Goal: Task Accomplishment & Management: Manage account settings

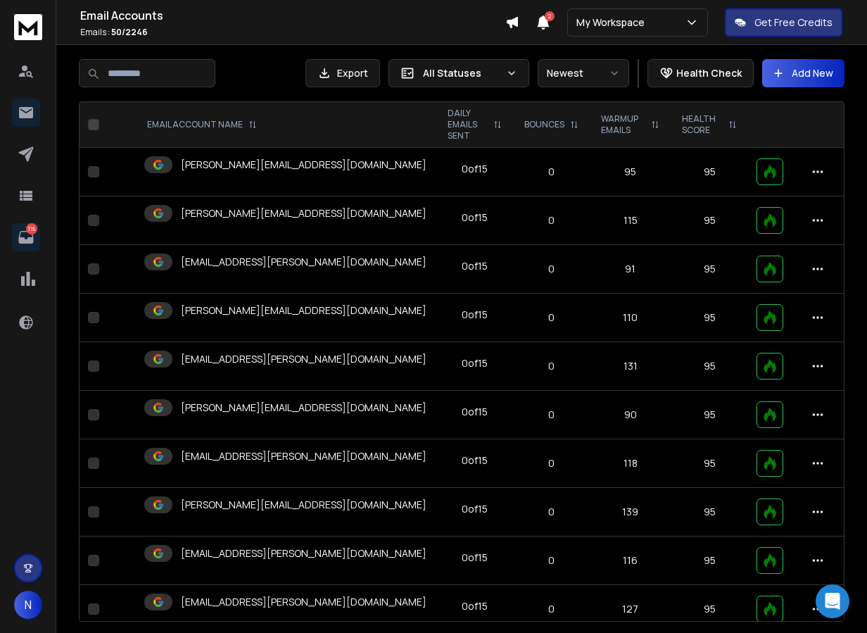
click at [34, 249] on link "116" at bounding box center [26, 237] width 28 height 28
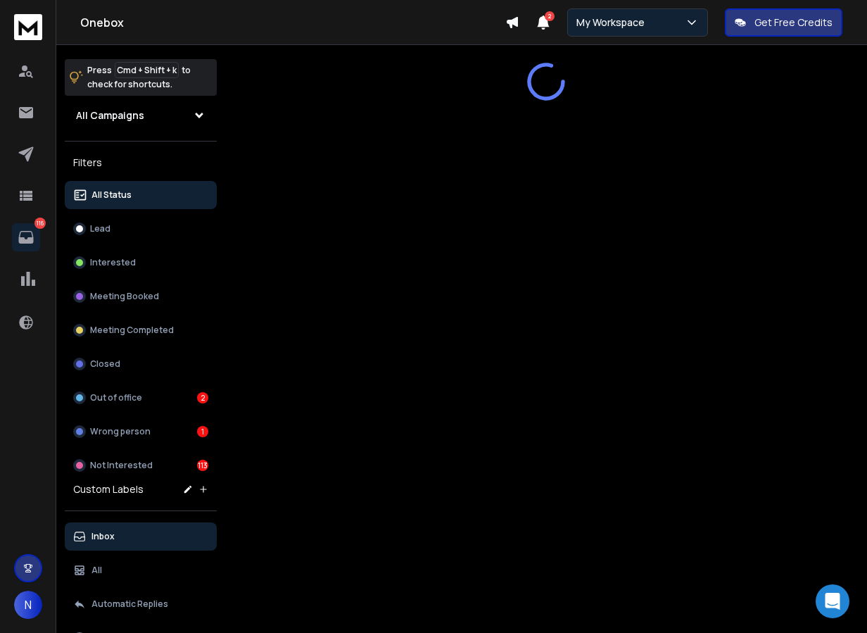
click at [608, 23] on p "My Workspace" at bounding box center [614, 22] width 74 height 14
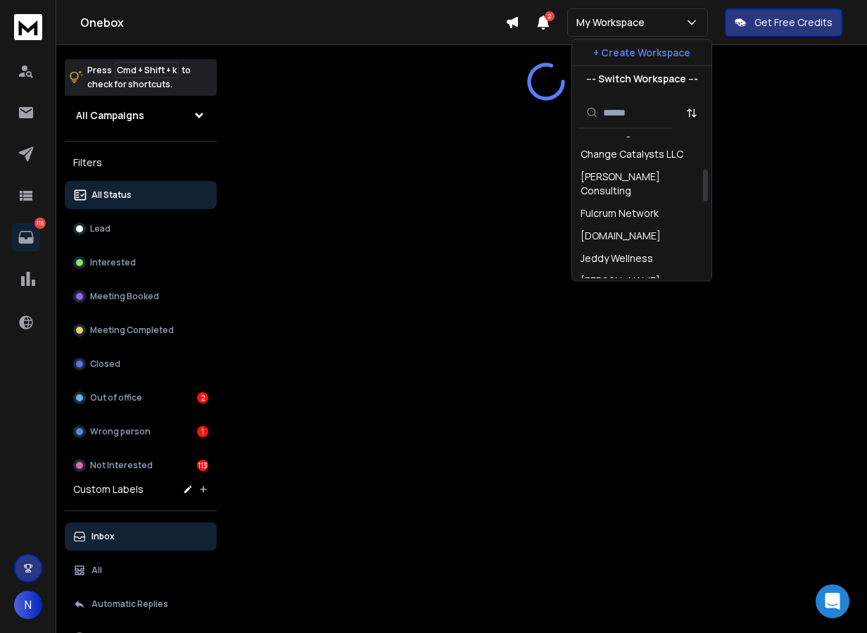
scroll to position [158, 0]
click at [616, 229] on div "[DOMAIN_NAME]" at bounding box center [621, 236] width 80 height 14
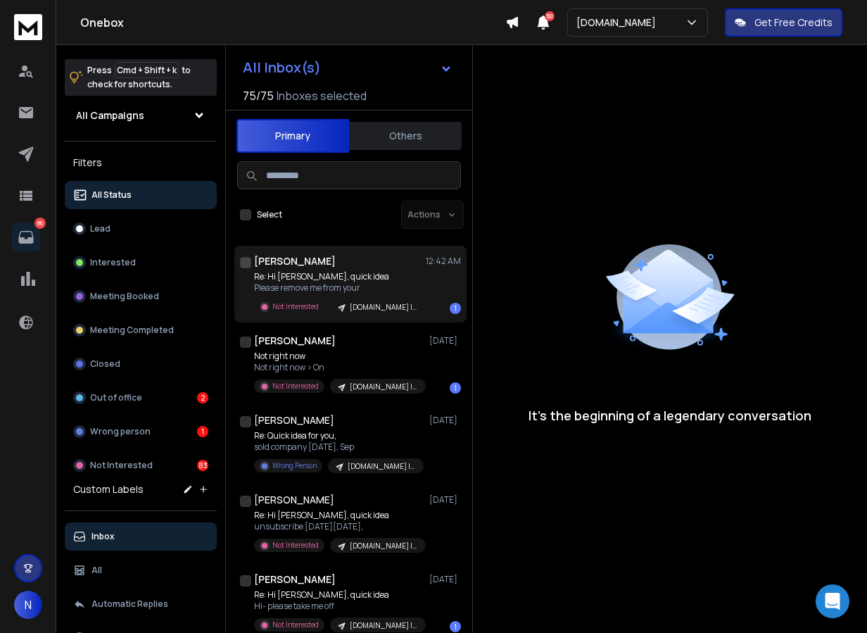
click at [314, 275] on p "Re: Hi [PERSON_NAME], quick idea" at bounding box center [338, 276] width 169 height 11
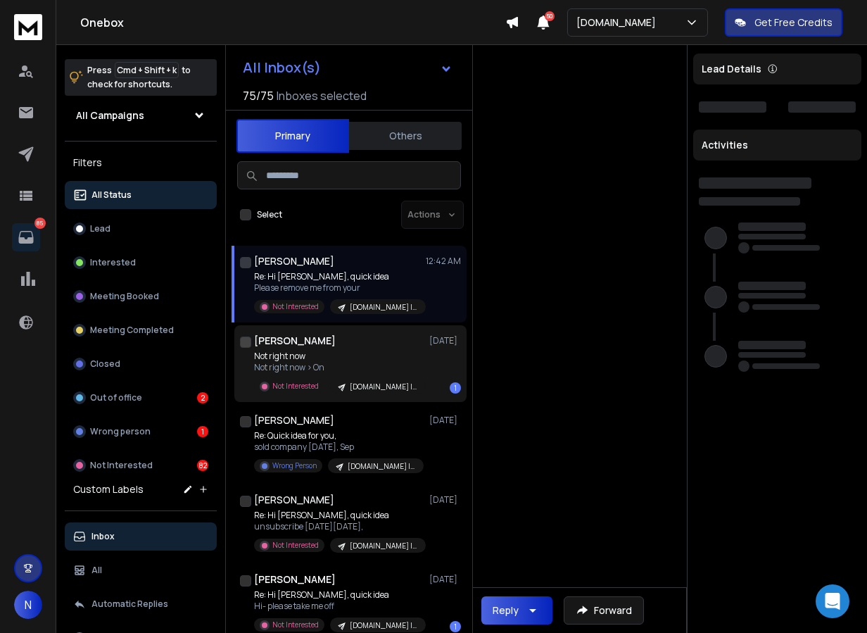
click at [335, 347] on div "[PERSON_NAME] [DATE]" at bounding box center [357, 341] width 207 height 14
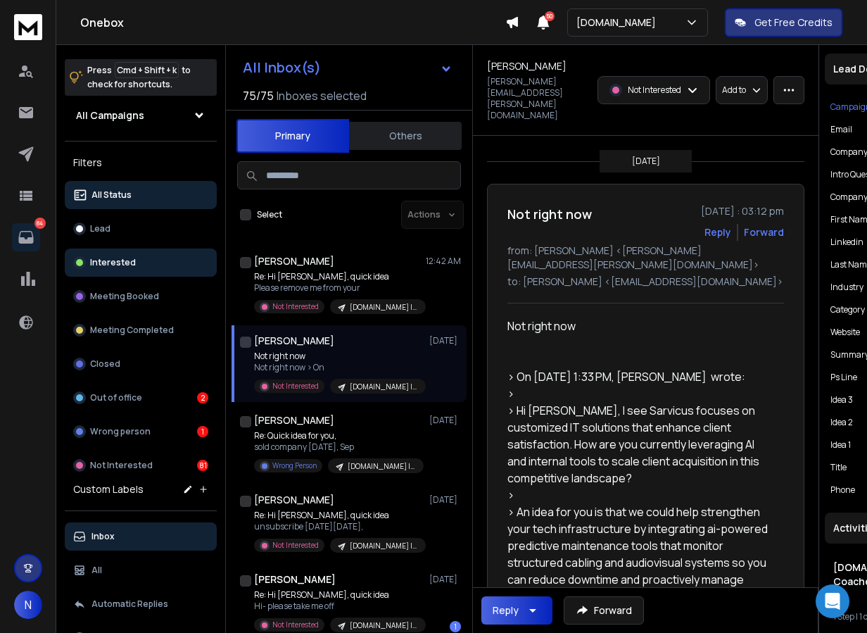
click at [122, 276] on button "Interested" at bounding box center [141, 263] width 152 height 28
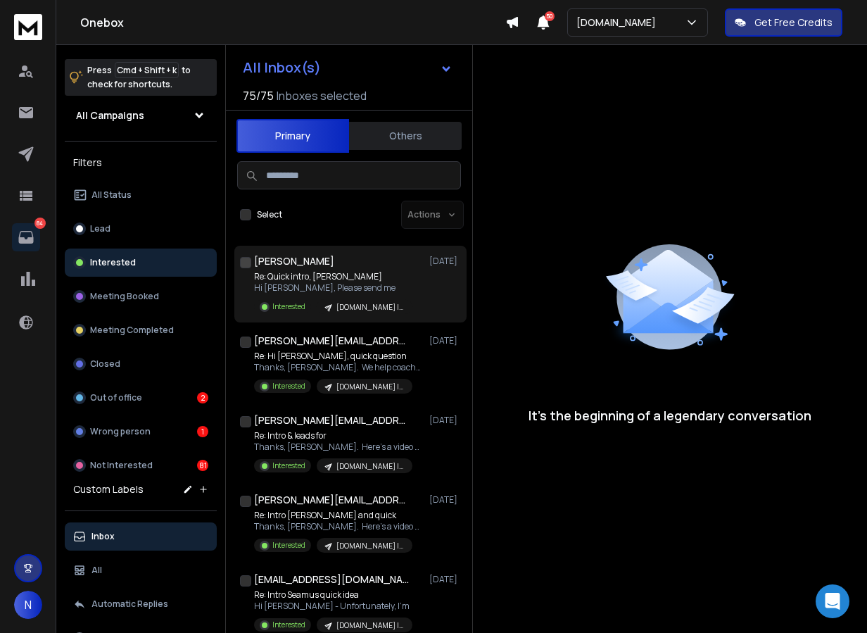
click at [401, 297] on div "Re: Quick intro, [PERSON_NAME] Hi [PERSON_NAME], Please send me Interested [DOM…" at bounding box center [333, 292] width 158 height 43
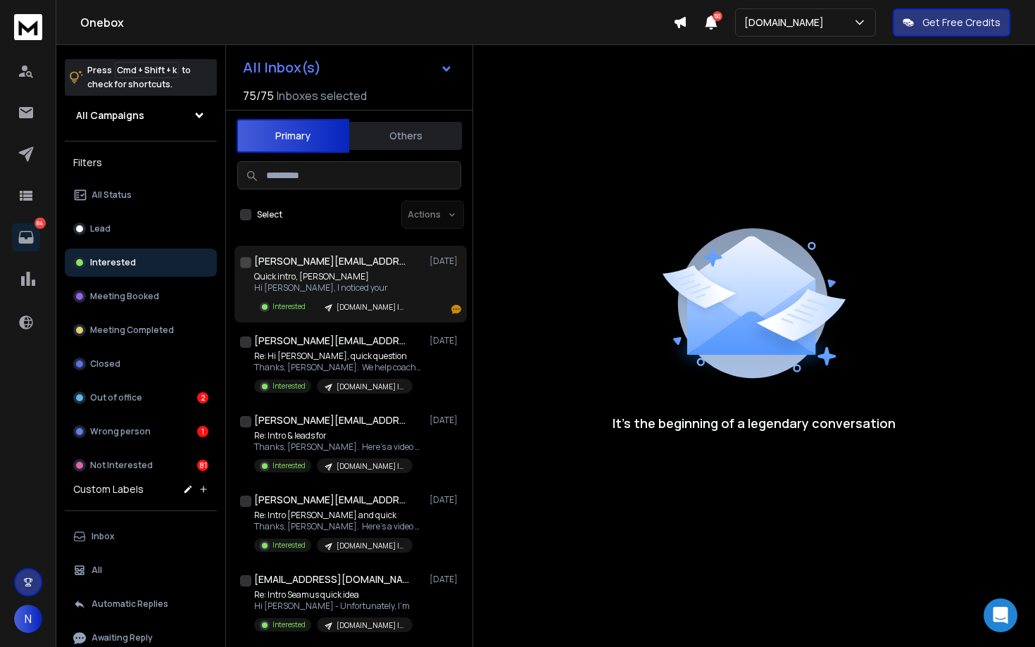
click at [422, 301] on div "Quick intro, [PERSON_NAME] Hi [PERSON_NAME], I noticed your Interested [DOMAIN_…" at bounding box center [357, 292] width 207 height 43
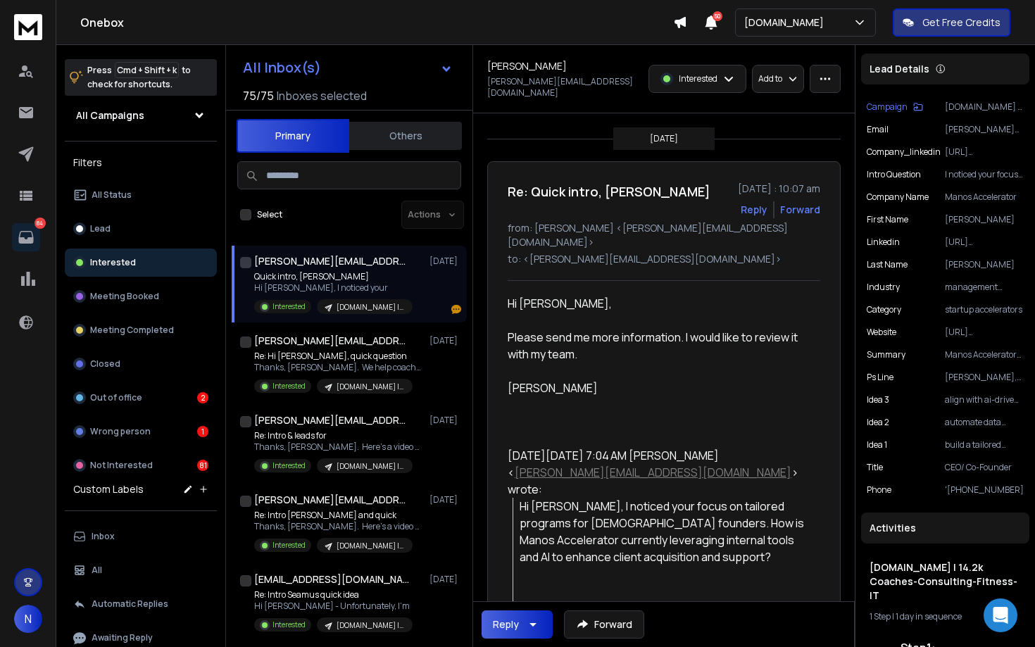
click at [867, 106] on p "[DOMAIN_NAME] | 14.2k Coaches-Consulting-Fitness-IT" at bounding box center [984, 106] width 79 height 11
click at [867, 108] on icon at bounding box center [918, 107] width 10 height 10
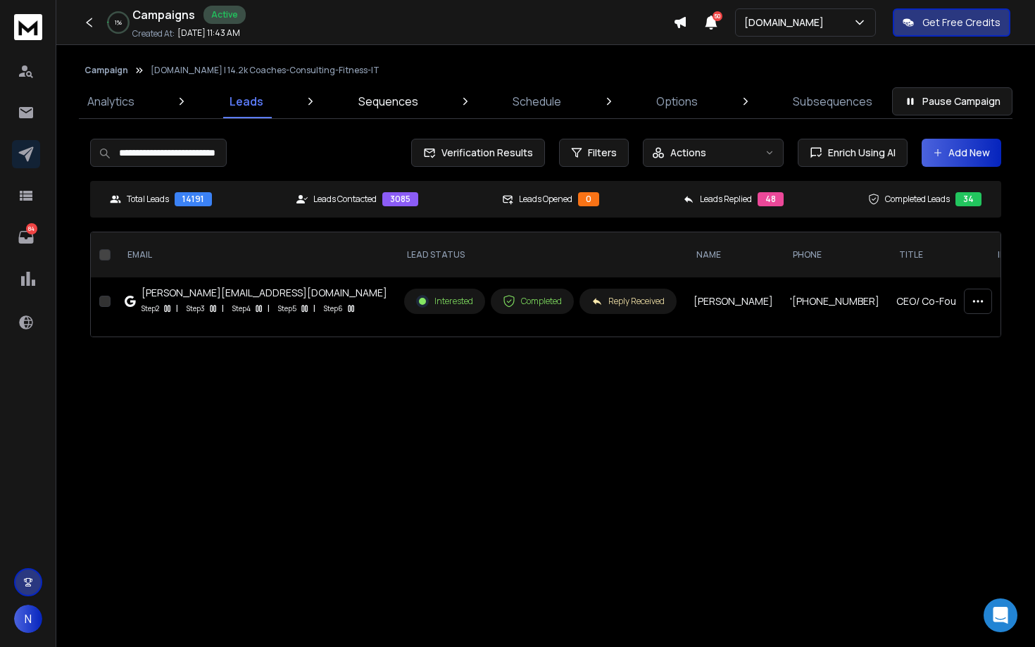
click at [387, 101] on p "Sequences" at bounding box center [388, 101] width 60 height 17
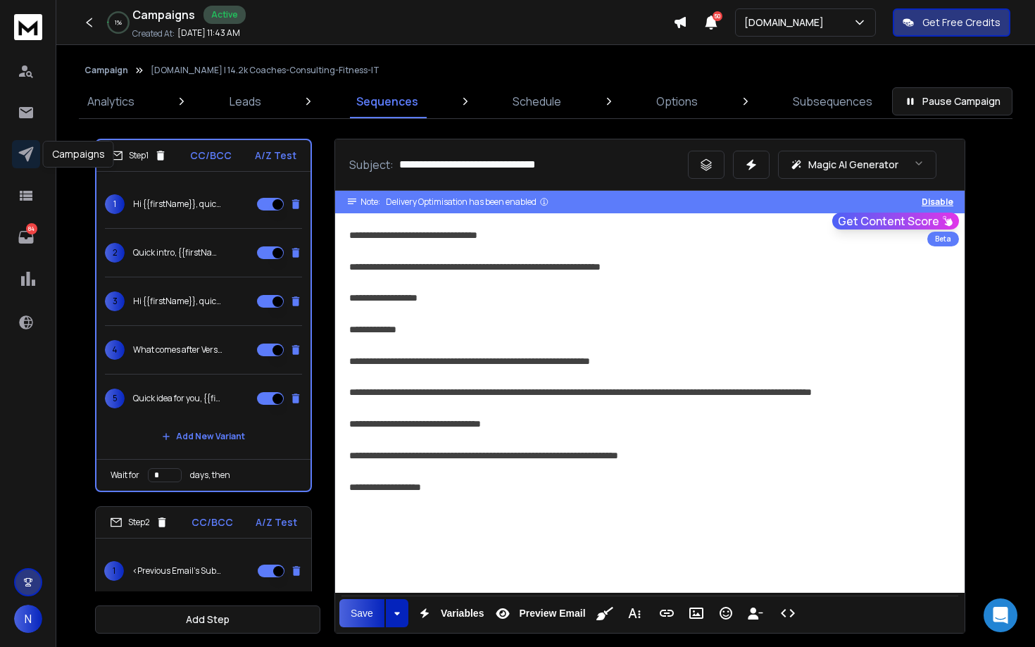
click at [27, 145] on link at bounding box center [26, 154] width 28 height 28
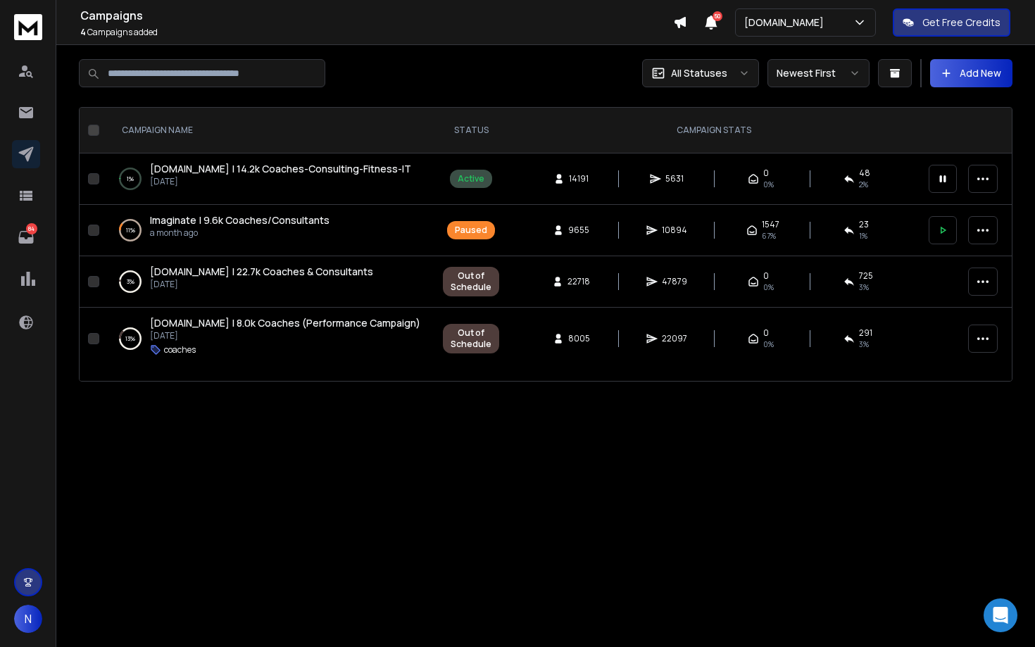
click at [284, 269] on span "[DOMAIN_NAME] | 22.7k Coaches & Consultants" at bounding box center [261, 271] width 223 height 13
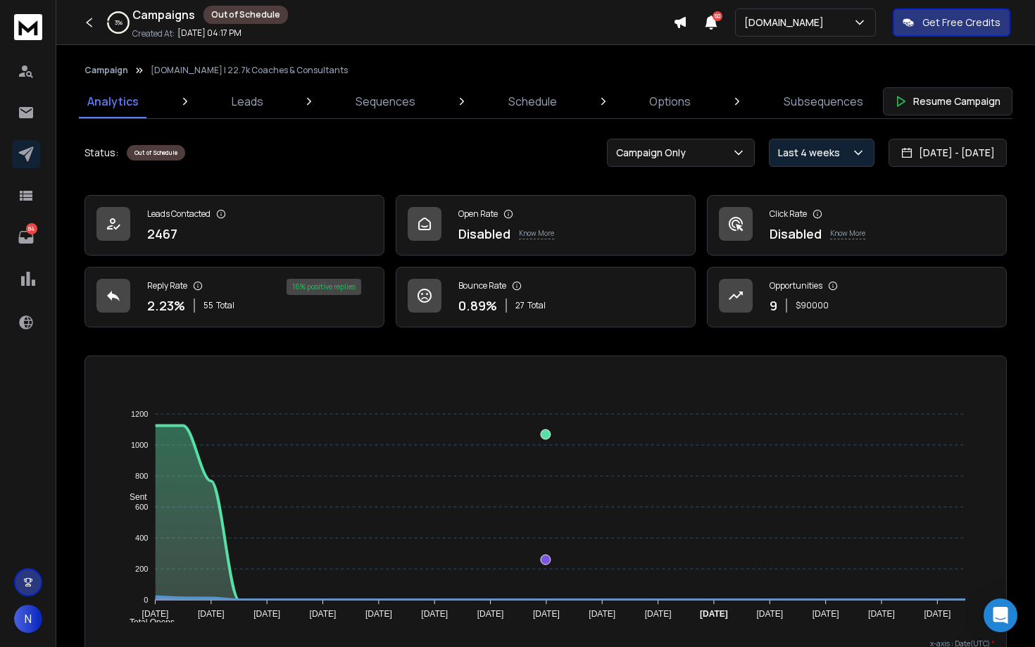
click at [788, 150] on p "Last 4 weeks" at bounding box center [812, 153] width 68 height 14
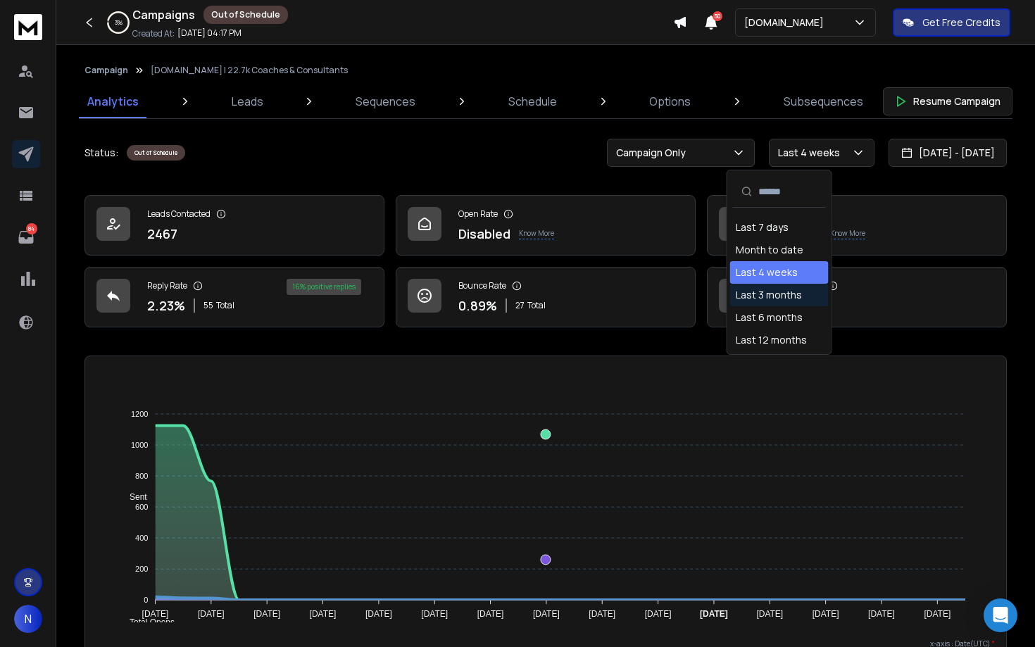
click at [762, 289] on div "Last 3 months" at bounding box center [769, 295] width 66 height 14
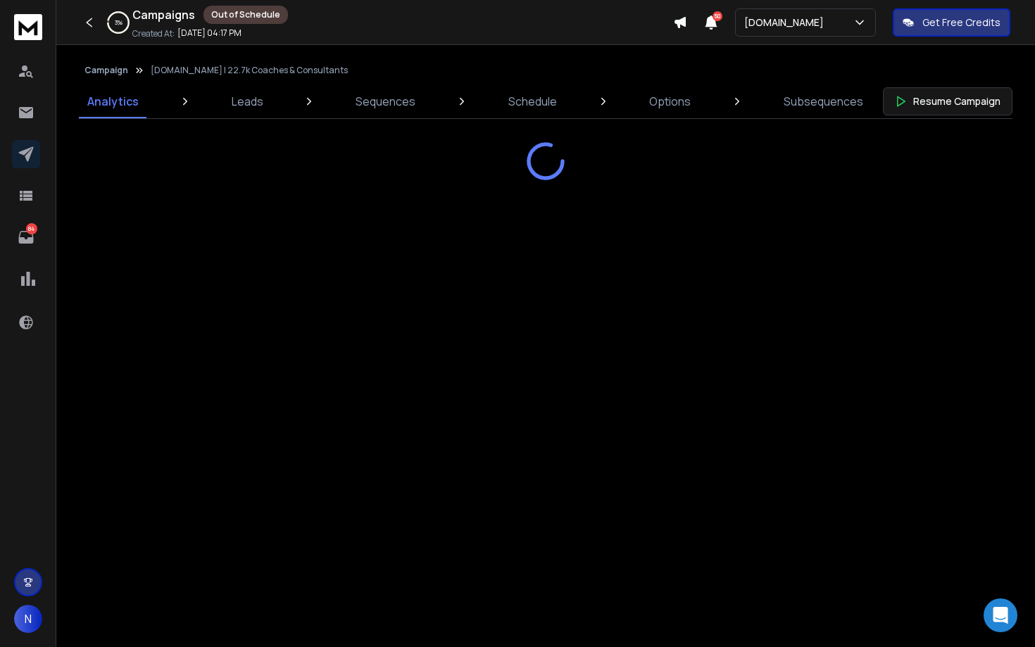
click at [417, 208] on div at bounding box center [545, 462] width 922 height 647
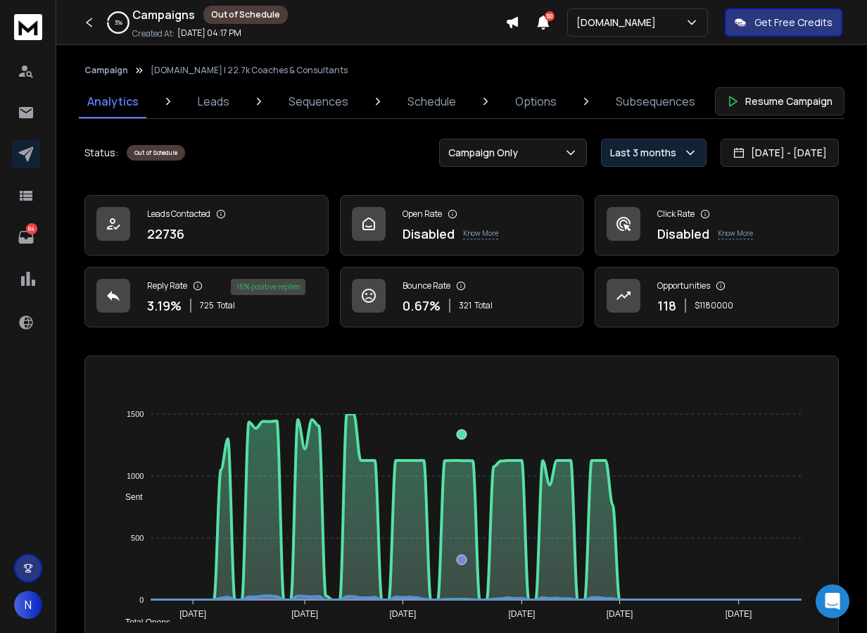
click at [630, 153] on p "Last 3 months" at bounding box center [646, 153] width 72 height 14
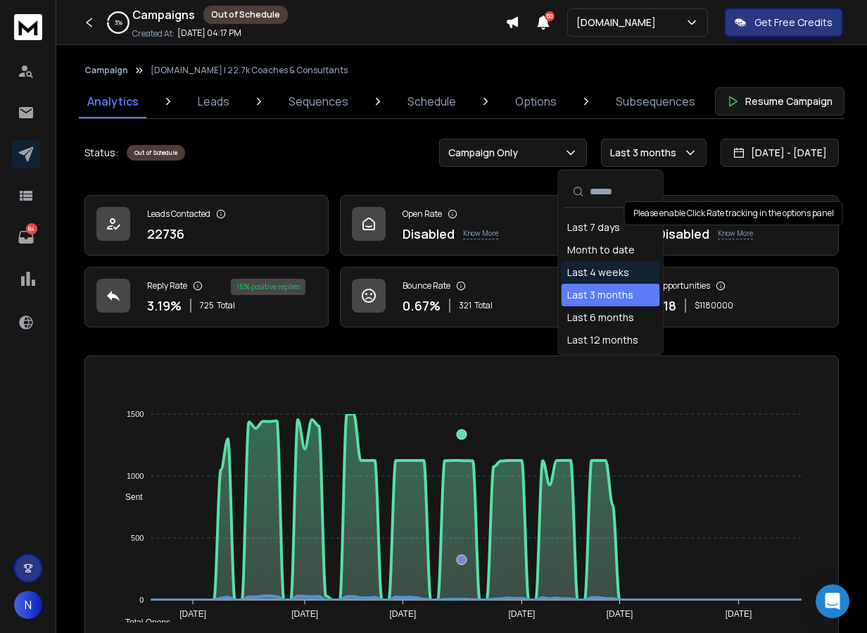
click at [793, 230] on link "Click Rate Disabled Know More" at bounding box center [717, 225] width 244 height 61
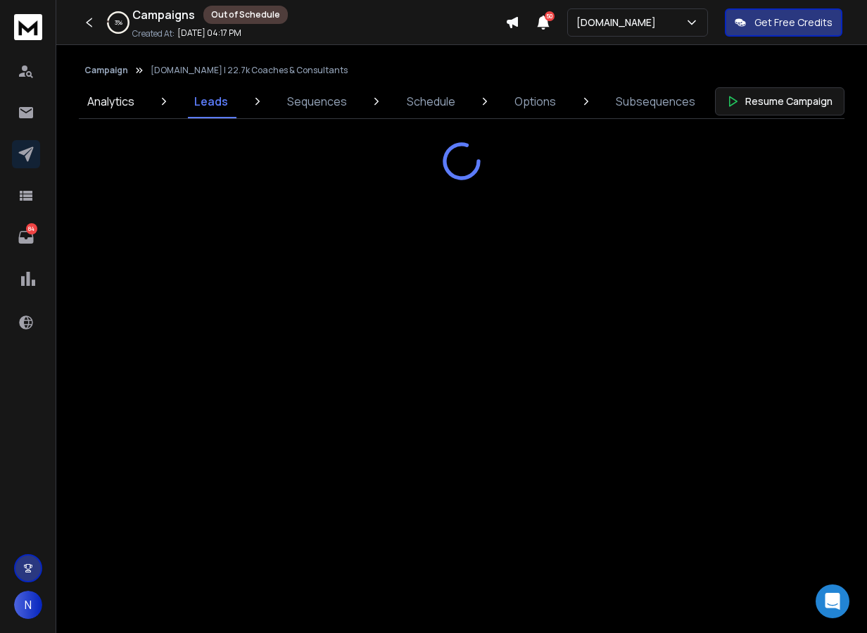
click at [118, 103] on p "Analytics" at bounding box center [110, 101] width 47 height 17
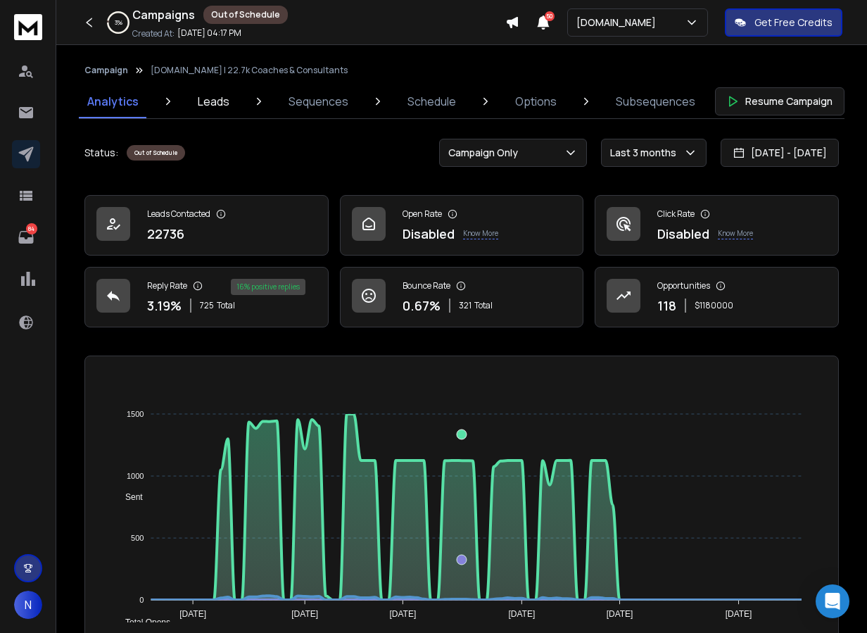
click at [226, 107] on p "Leads" at bounding box center [214, 101] width 32 height 17
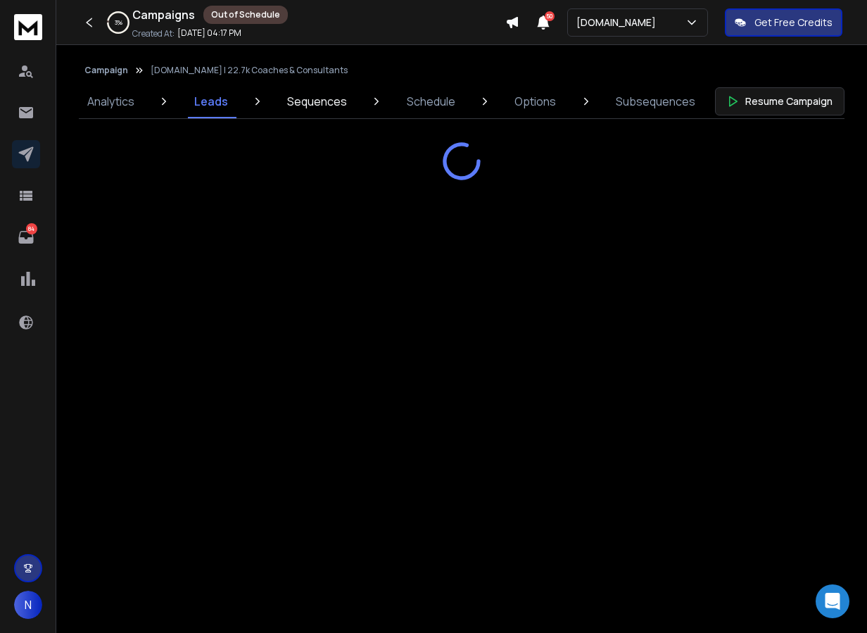
click at [321, 106] on p "Sequences" at bounding box center [317, 101] width 60 height 17
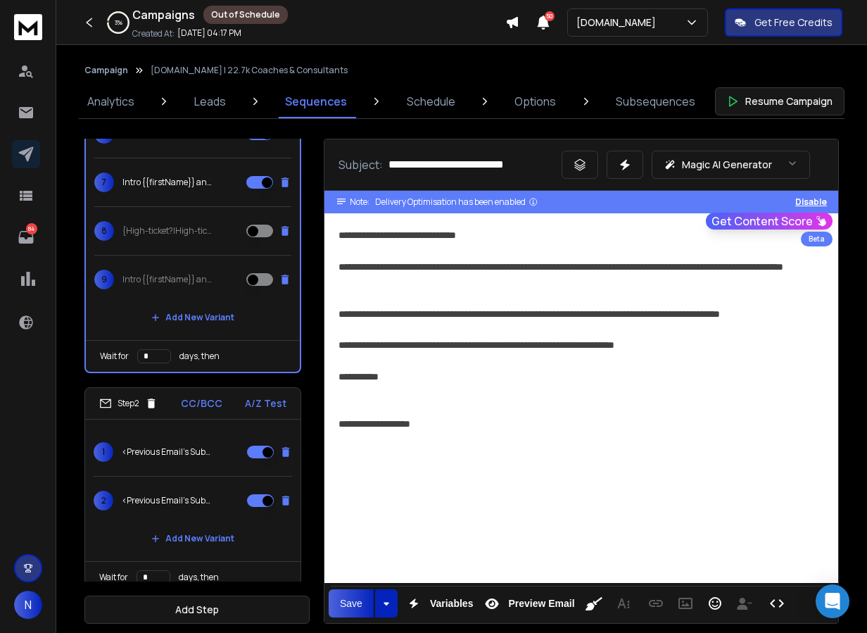
scroll to position [316, 0]
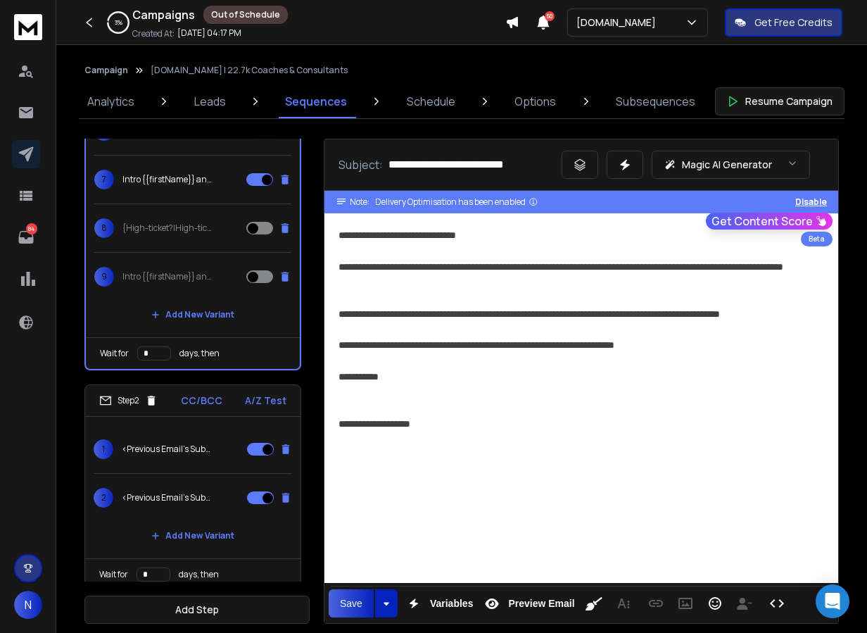
click at [174, 453] on p "<Previous Email's Subject>" at bounding box center [167, 449] width 90 height 11
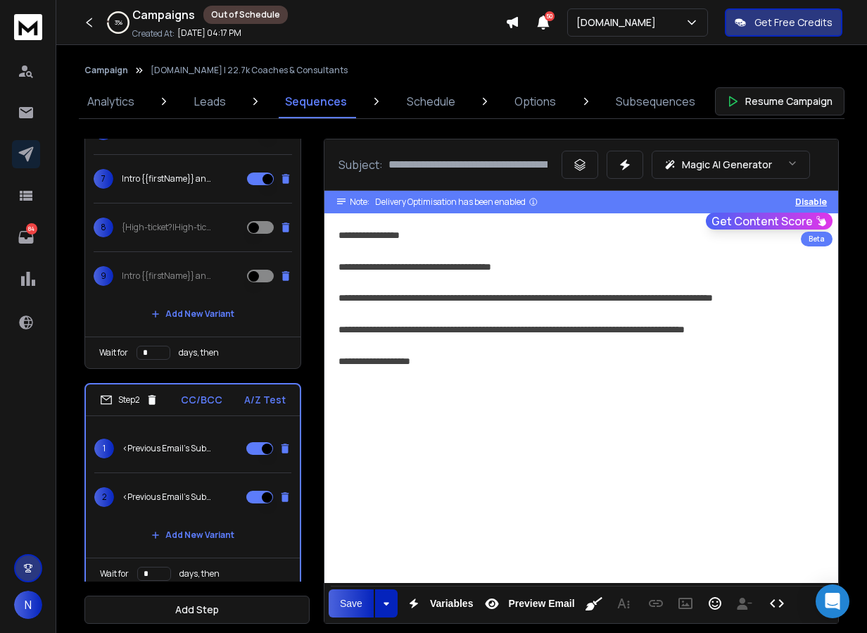
click at [169, 481] on div "2 <Previous Email's Subject>" at bounding box center [192, 497] width 197 height 48
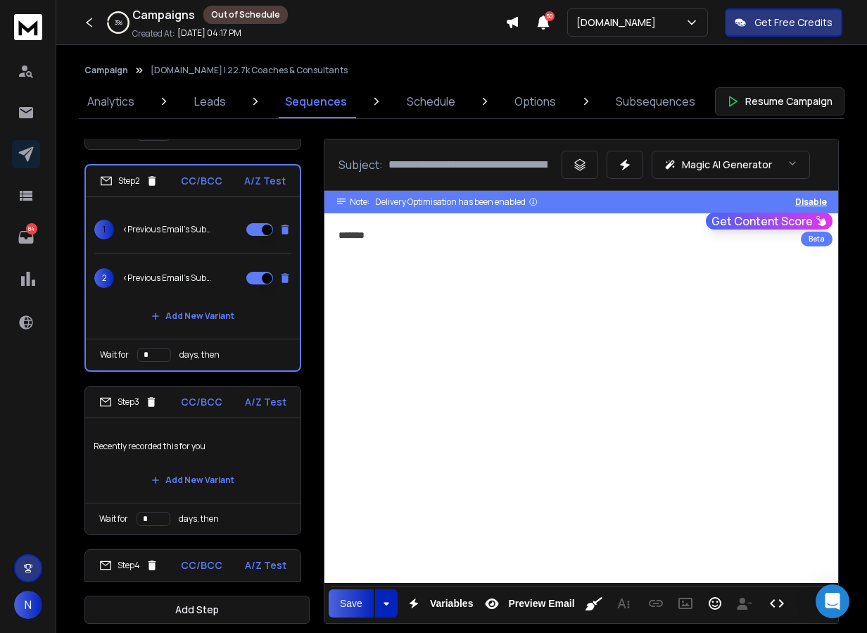
scroll to position [552, 0]
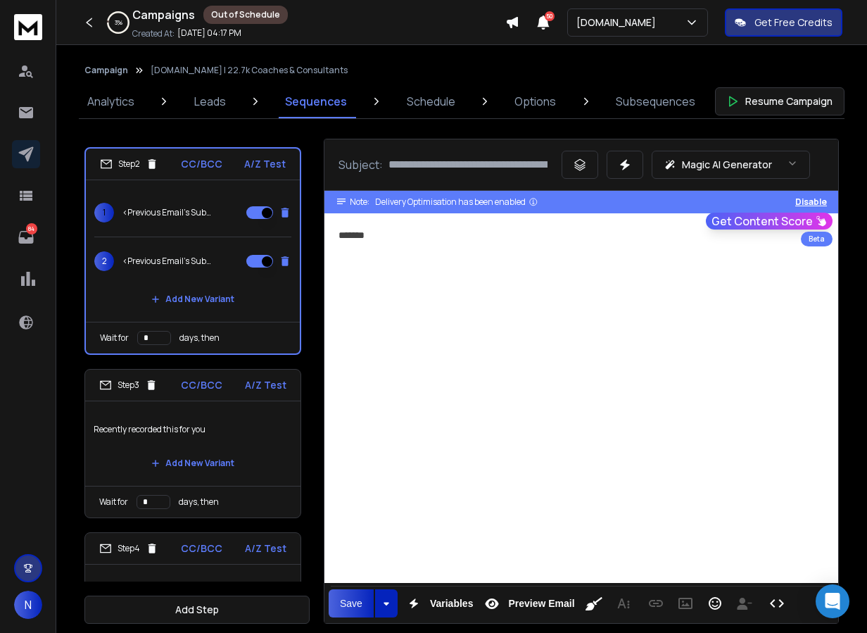
click at [161, 422] on p "Recently recorded this for you" at bounding box center [193, 429] width 199 height 39
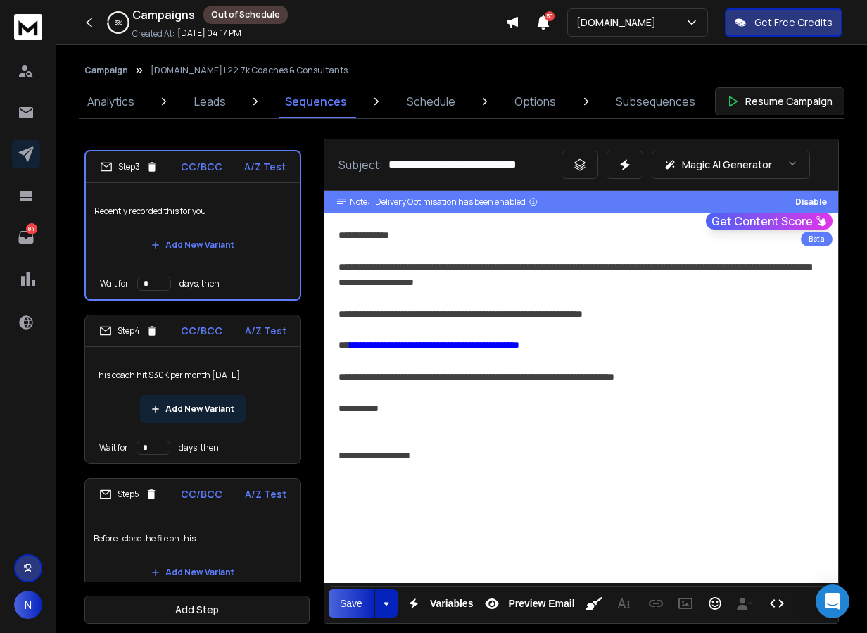
scroll to position [773, 0]
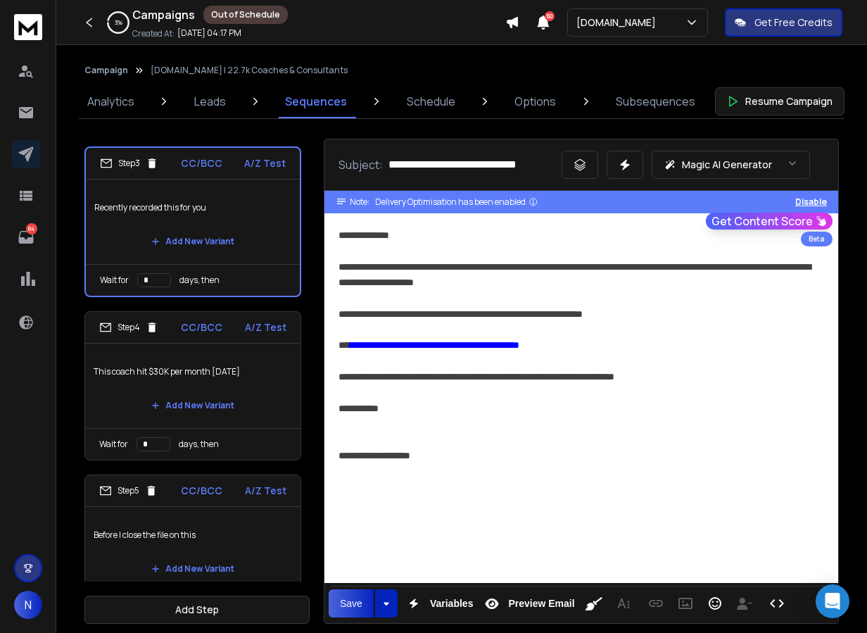
click at [157, 376] on p "This coach hit $30K per month [DATE]" at bounding box center [193, 371] width 199 height 39
type input "**********"
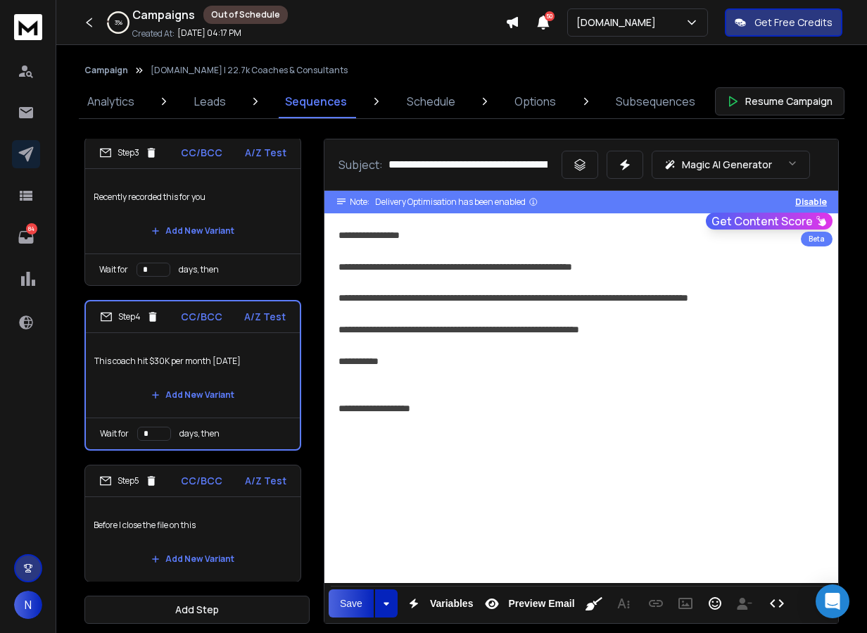
scroll to position [165, 0]
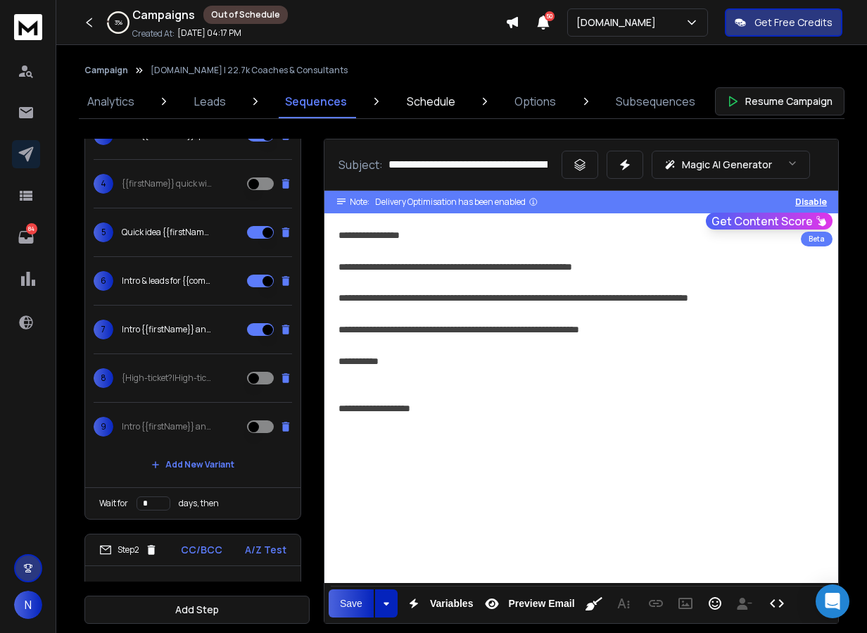
click at [405, 98] on link "Schedule" at bounding box center [430, 101] width 65 height 34
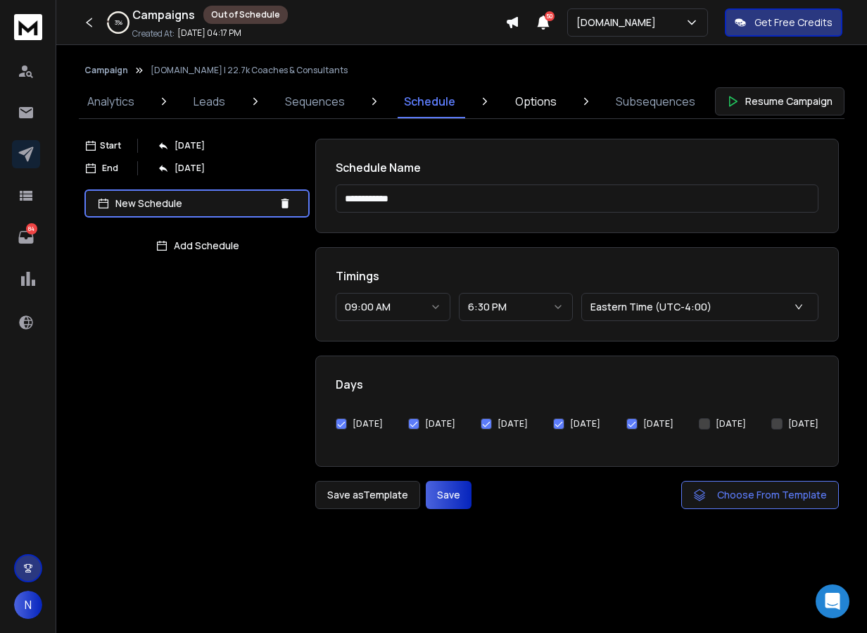
click at [551, 99] on p "Options" at bounding box center [536, 101] width 42 height 17
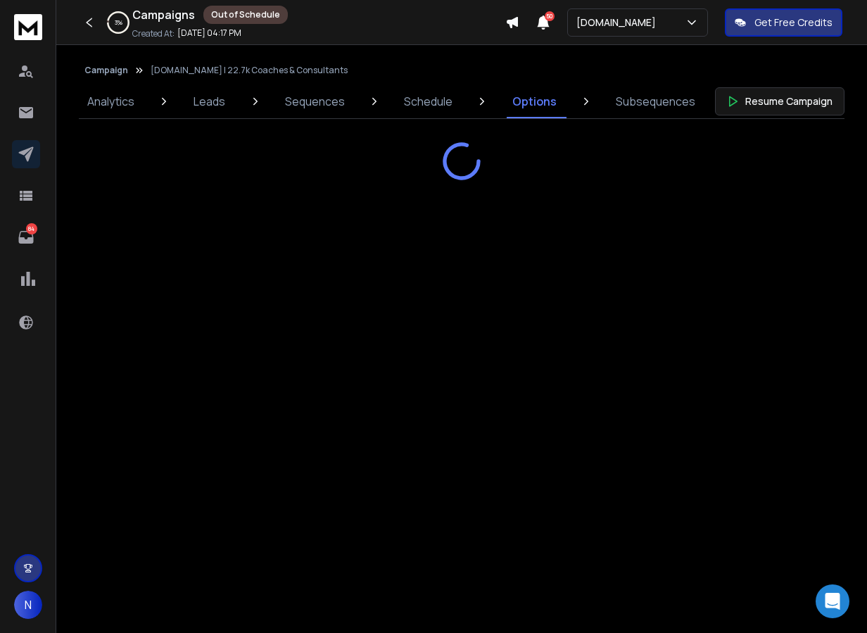
select select "**********"
select select "*"
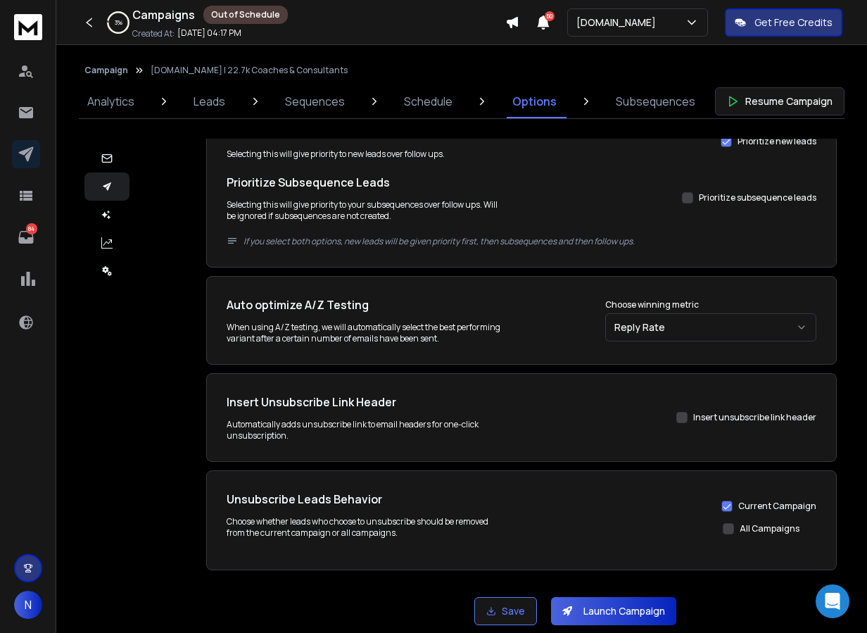
scroll to position [1005, 0]
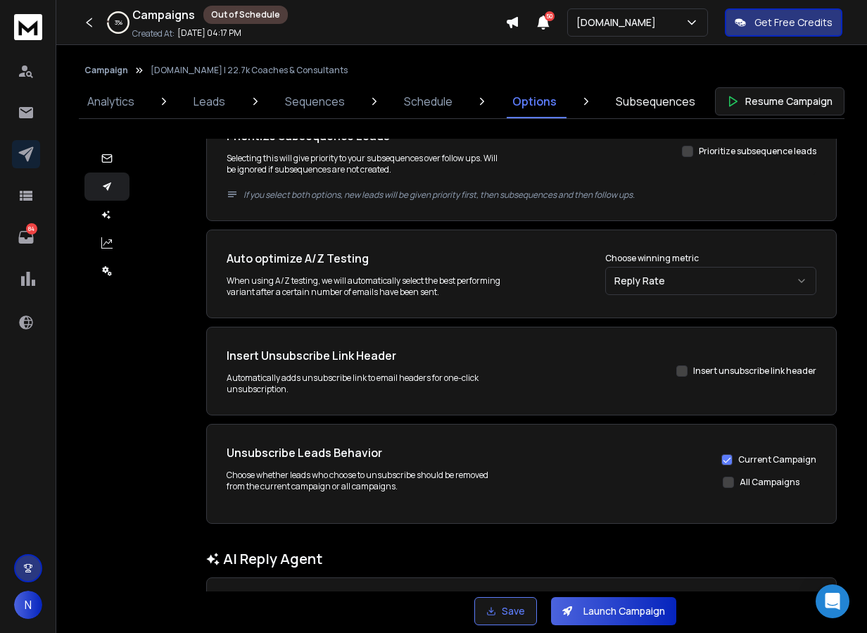
click at [655, 106] on p "Subsequences" at bounding box center [656, 101] width 80 height 17
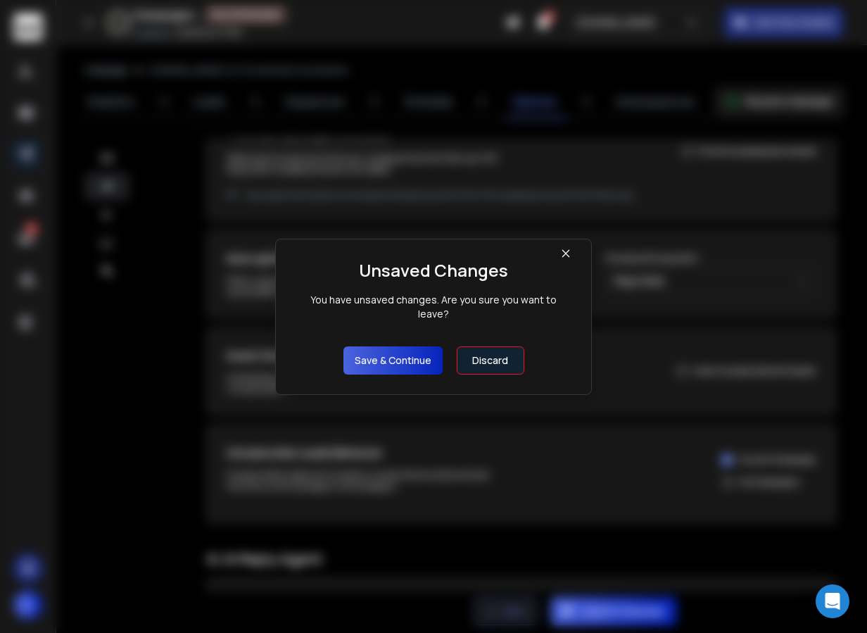
click at [414, 346] on button "Save & Continue" at bounding box center [393, 360] width 99 height 28
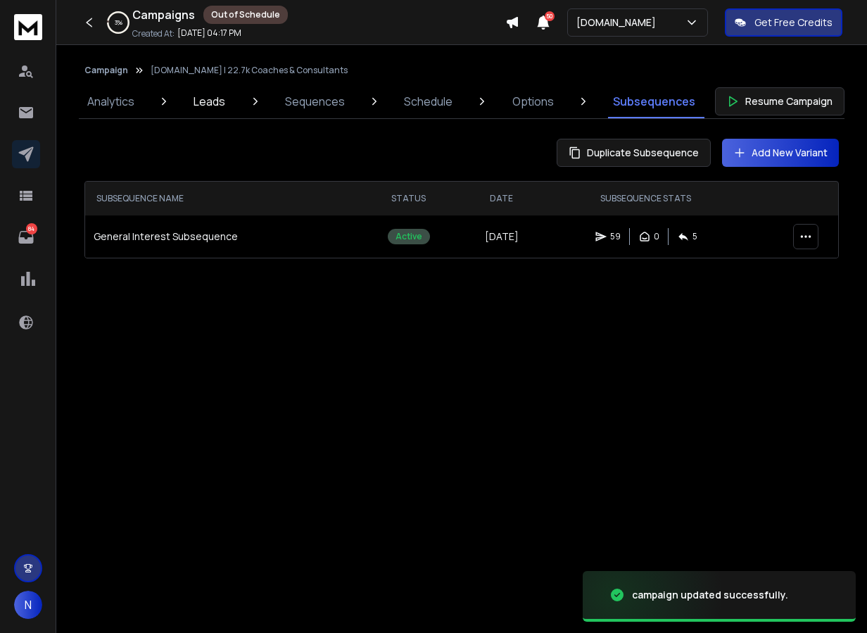
click at [217, 102] on p "Leads" at bounding box center [210, 101] width 32 height 17
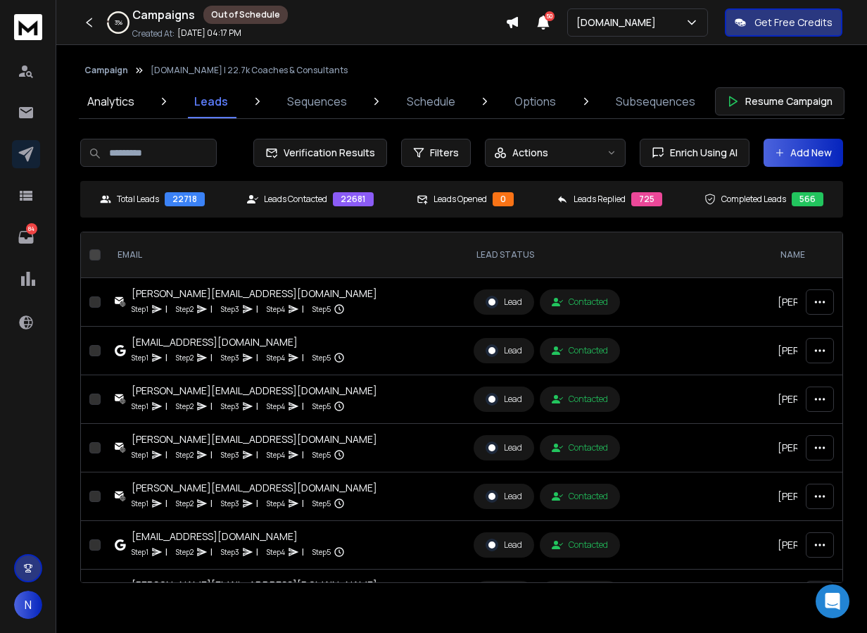
click at [97, 107] on p "Analytics" at bounding box center [110, 101] width 47 height 17
